Goal: Communication & Community: Answer question/provide support

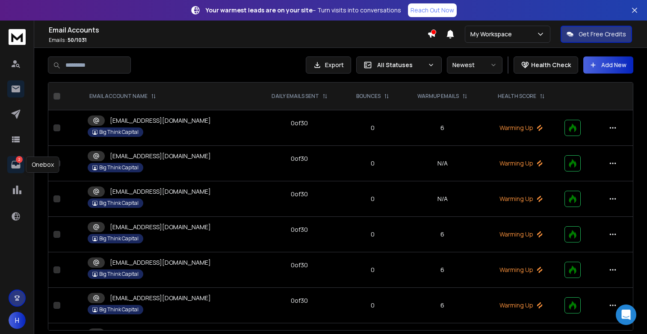
click at [18, 166] on icon at bounding box center [15, 165] width 9 height 8
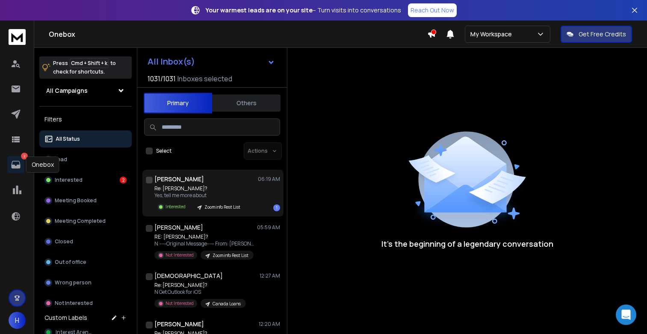
click at [203, 180] on div "[PERSON_NAME] 06:19 AM" at bounding box center [217, 179] width 126 height 9
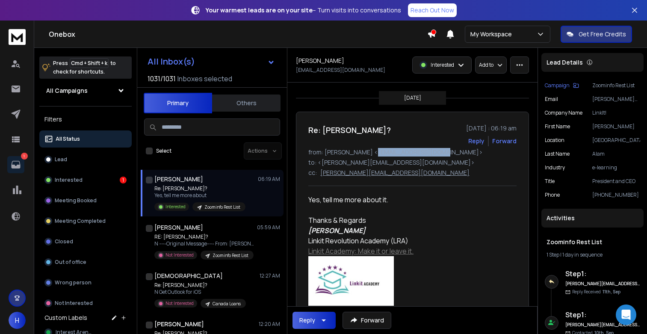
drag, startPoint x: 431, startPoint y: 152, endPoint x: 372, endPoint y: 149, distance: 59.1
click at [372, 149] on p "from: [PERSON_NAME] <[EMAIL_ADDRESS][DOMAIN_NAME]>" at bounding box center [412, 152] width 208 height 9
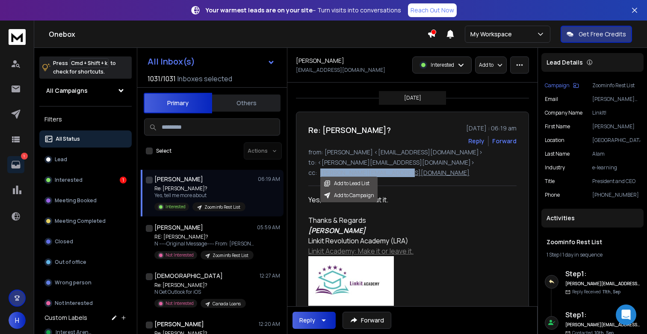
drag, startPoint x: 422, startPoint y: 172, endPoint x: 321, endPoint y: 175, distance: 100.9
click at [321, 175] on div "cc: [PERSON_NAME][EMAIL_ADDRESS][DOMAIN_NAME] Add to Lead List Add to Campaign" at bounding box center [412, 172] width 208 height 9
copy p "[PERSON_NAME][EMAIL_ADDRESS][DOMAIN_NAME]"
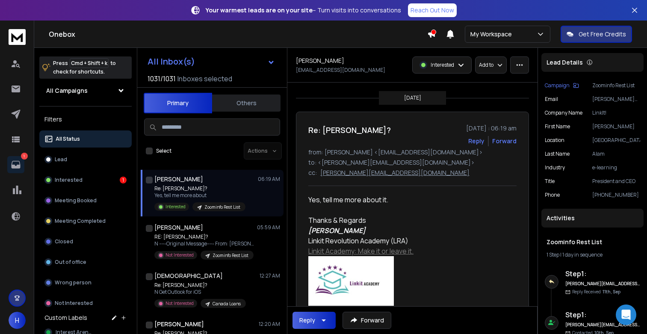
click at [344, 150] on p "from: [PERSON_NAME] <[EMAIL_ADDRESS][DOMAIN_NAME]>" at bounding box center [412, 152] width 208 height 9
copy p "[PERSON_NAME]"
click at [301, 317] on div "Reply" at bounding box center [307, 320] width 16 height 9
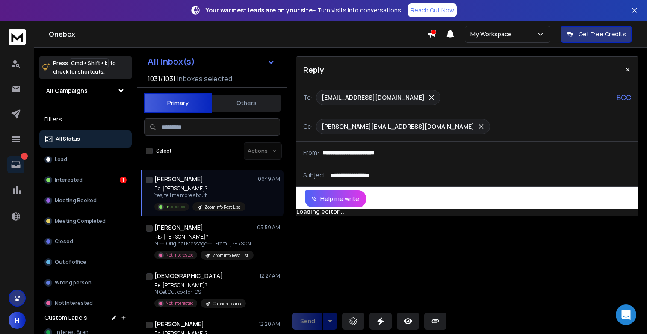
click at [444, 99] on input at bounding box center [474, 97] width 60 height 15
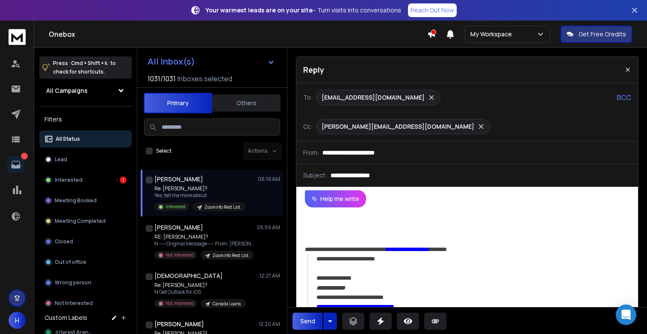
paste input "**********"
type input "**********"
click at [374, 219] on div "**********" at bounding box center [467, 263] width 342 height 112
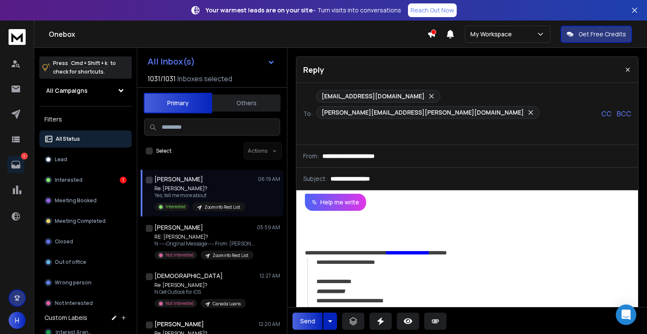
scroll to position [0, 0]
click at [334, 219] on div at bounding box center [467, 223] width 324 height 9
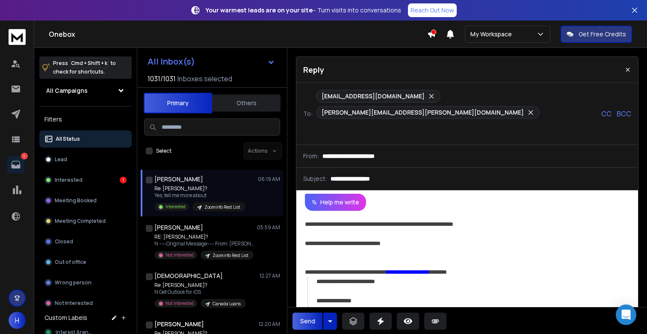
click at [304, 313] on button "Send" at bounding box center [307, 320] width 30 height 17
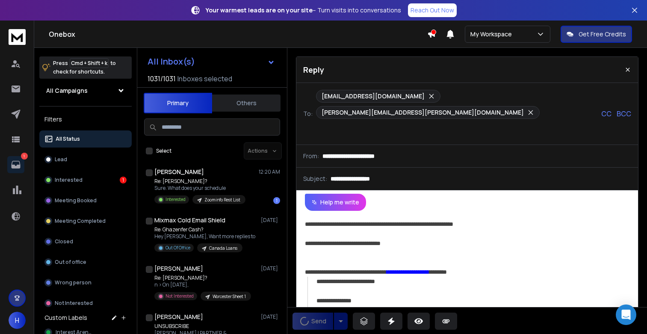
scroll to position [150, 0]
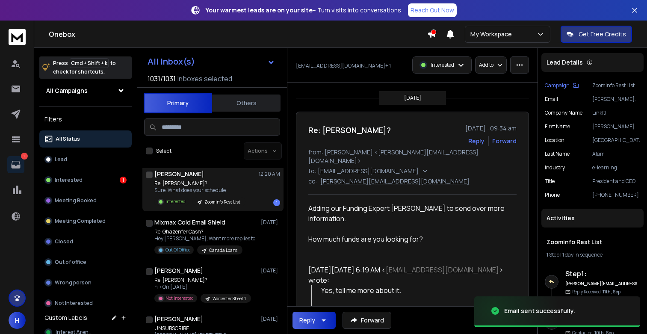
click at [251, 194] on div "Re: [PERSON_NAME]? Sure. What does your schedule Interested Zoominfo Rest List 1" at bounding box center [217, 193] width 126 height 26
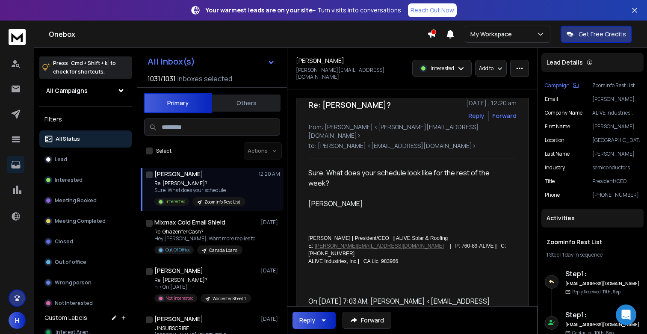
scroll to position [29, 0]
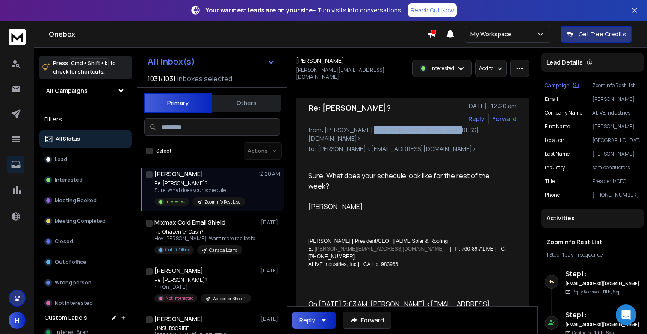
drag, startPoint x: 441, startPoint y: 123, endPoint x: 368, endPoint y: 122, distance: 73.1
click at [368, 126] on p "from: [PERSON_NAME] <[PERSON_NAME][EMAIL_ADDRESS][DOMAIN_NAME]>" at bounding box center [412, 134] width 208 height 17
copy p "[PERSON_NAME][EMAIL_ADDRESS][DOMAIN_NAME]"
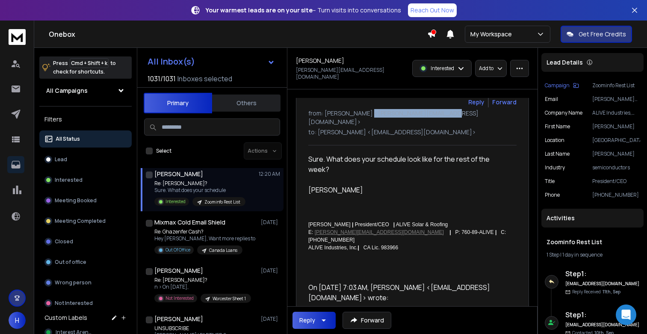
scroll to position [53, 0]
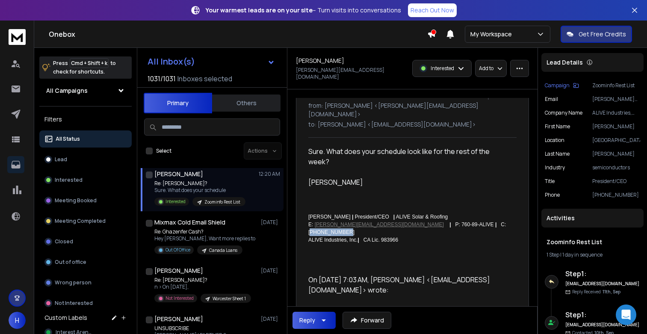
drag, startPoint x: 446, startPoint y: 209, endPoint x: 483, endPoint y: 209, distance: 36.8
click at [484, 221] on div "E: [PERSON_NAME][EMAIL_ADDRESS][DOMAIN_NAME] | P: 760-89-ALIVE | C: [PHONE_NUMB…" at bounding box center [408, 228] width 201 height 15
copy div "[PHONE_NUMBER]"
click at [298, 318] on button "Reply" at bounding box center [313, 320] width 43 height 17
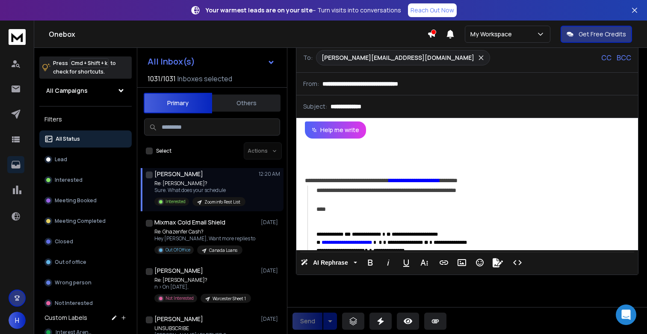
scroll to position [0, 0]
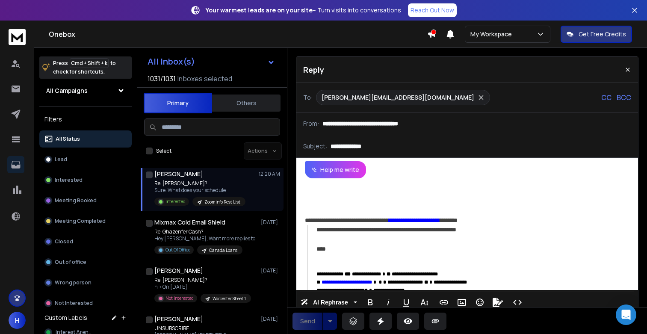
click at [493, 99] on input at bounding box center [523, 97] width 60 height 15
paste input "**********"
type input "**********"
click at [381, 195] on div "**********" at bounding box center [467, 234] width 342 height 112
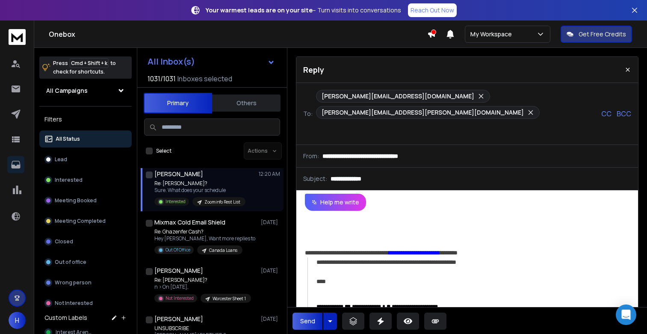
scroll to position [0, 0]
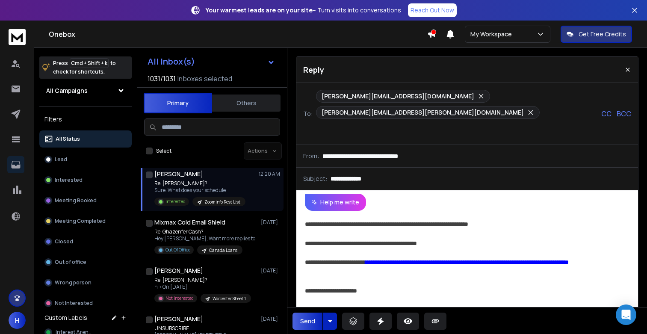
click at [302, 325] on button "Send" at bounding box center [307, 320] width 30 height 17
